Goal: Navigation & Orientation: Find specific page/section

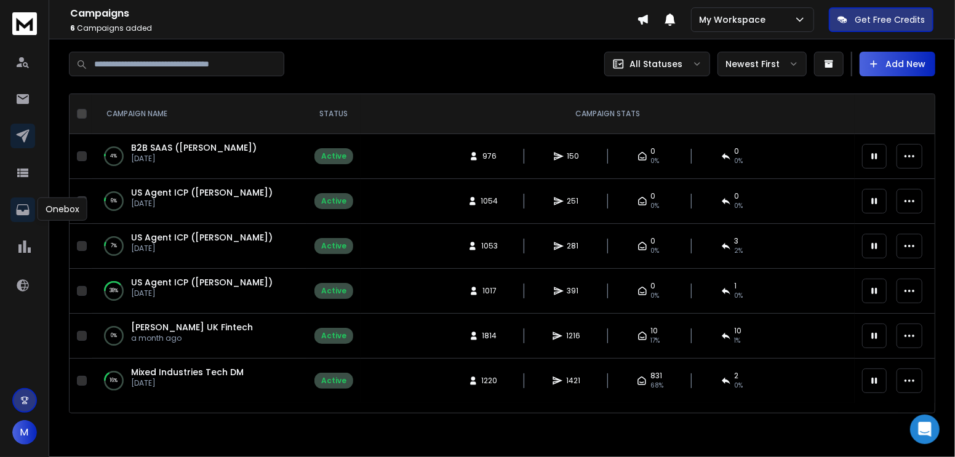
click at [15, 218] on link at bounding box center [22, 210] width 25 height 25
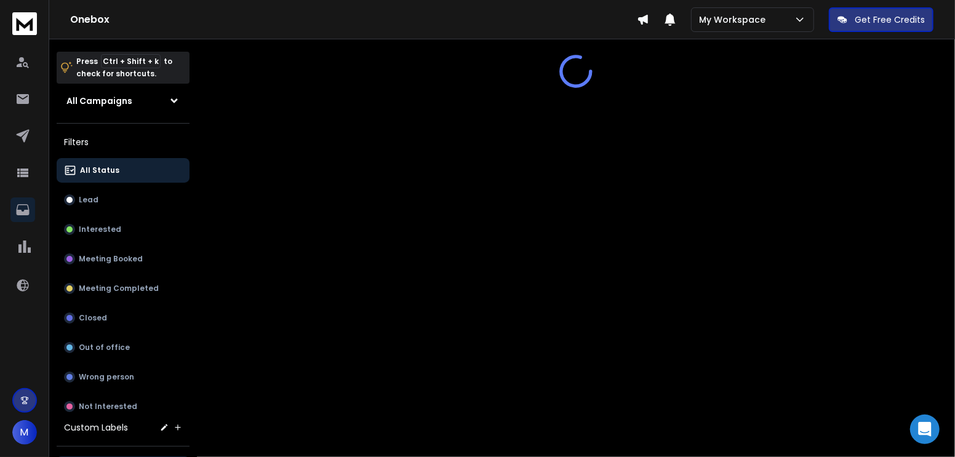
scroll to position [220, 0]
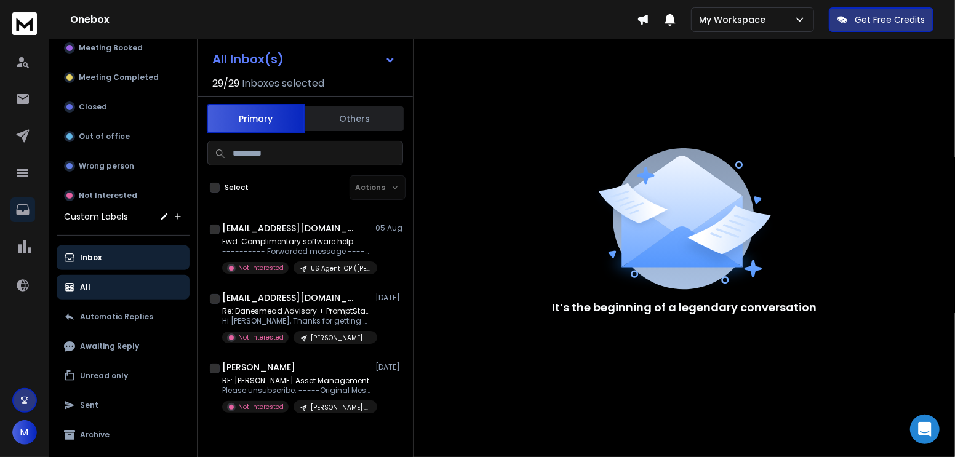
click at [105, 280] on button "All" at bounding box center [123, 287] width 133 height 25
